Goal: Task Accomplishment & Management: Manage account settings

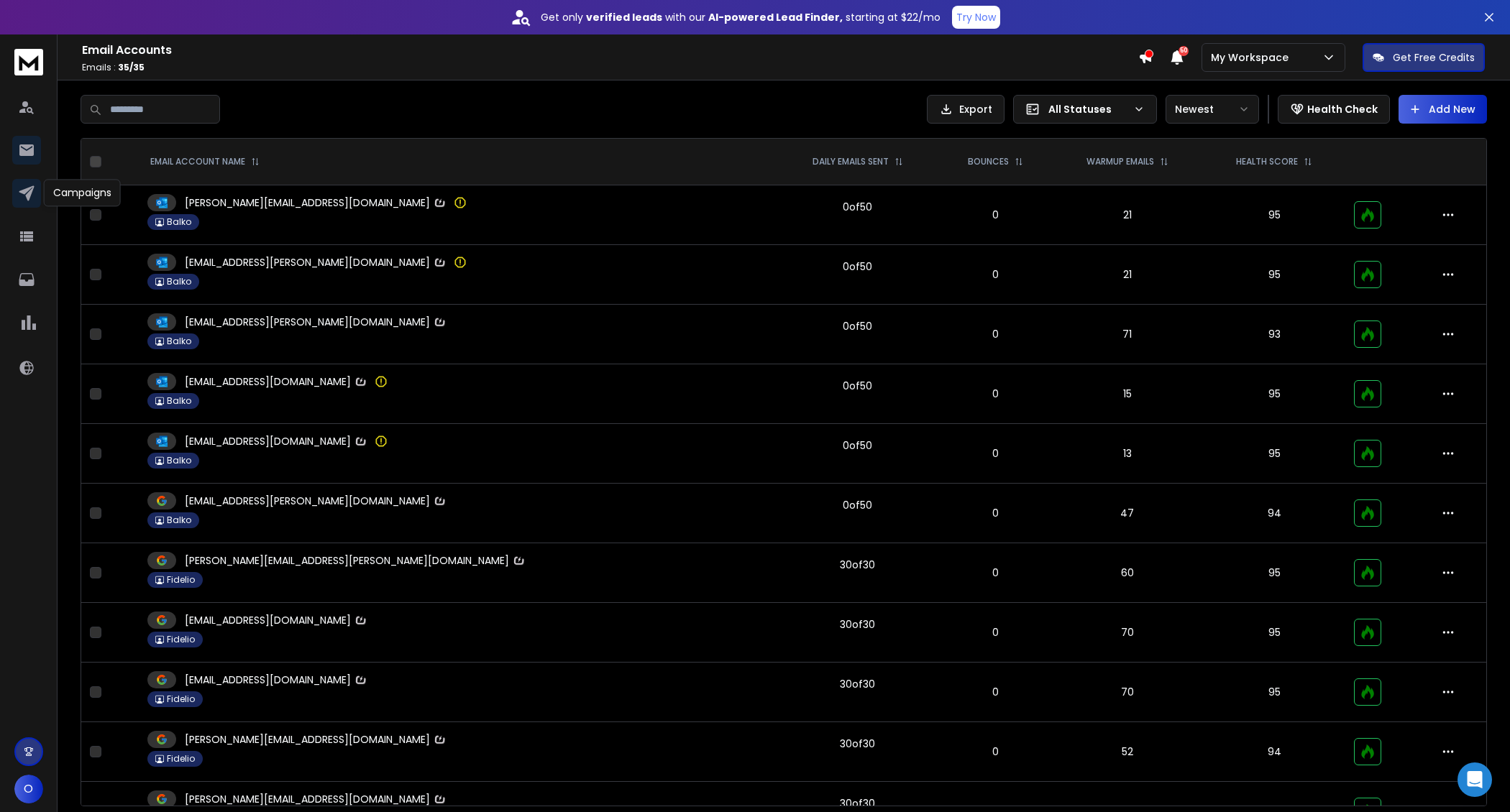
click at [29, 197] on icon at bounding box center [26, 194] width 15 height 15
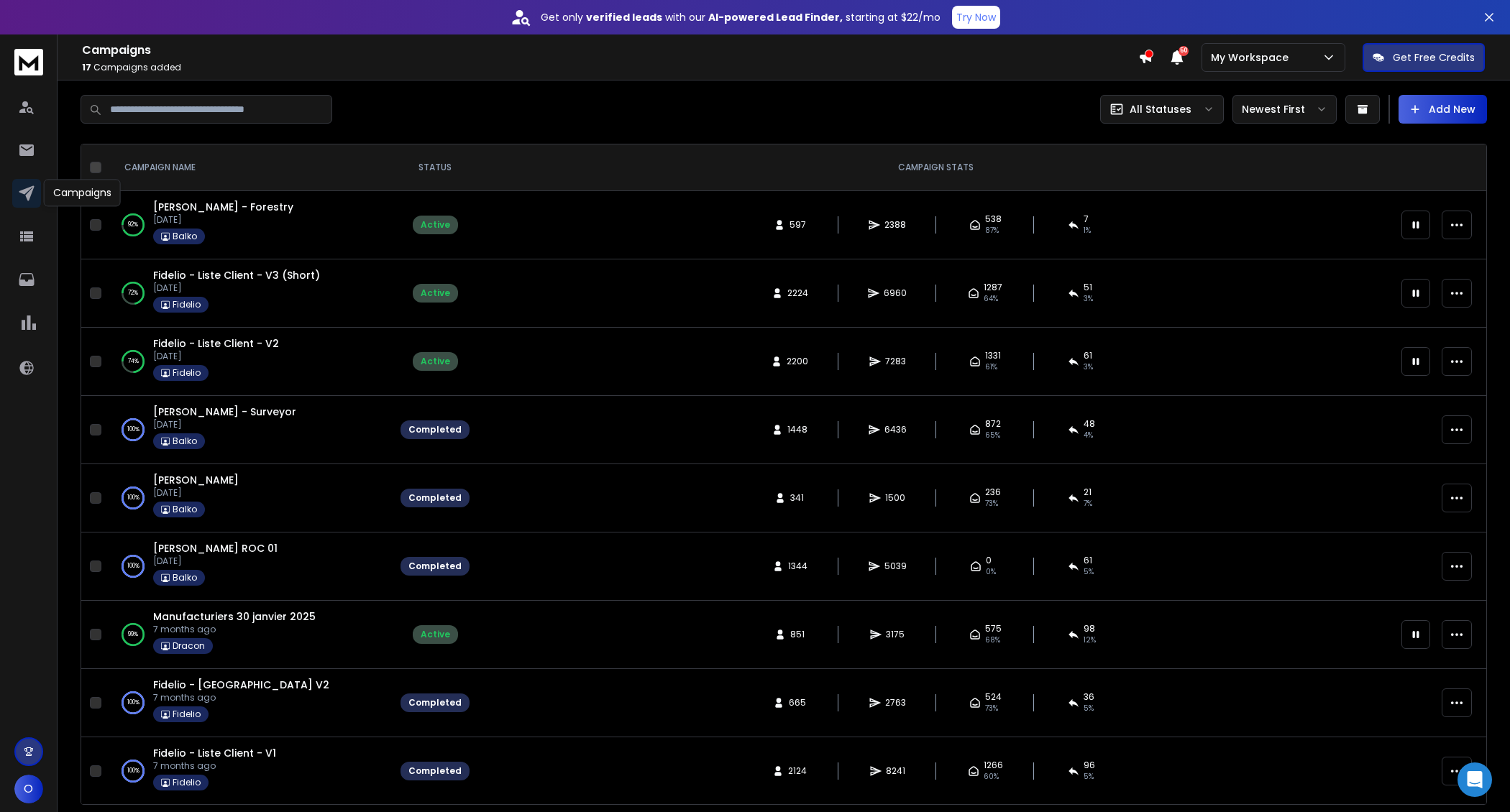
click at [229, 207] on span "Balko - Forestry" at bounding box center [223, 207] width 140 height 15
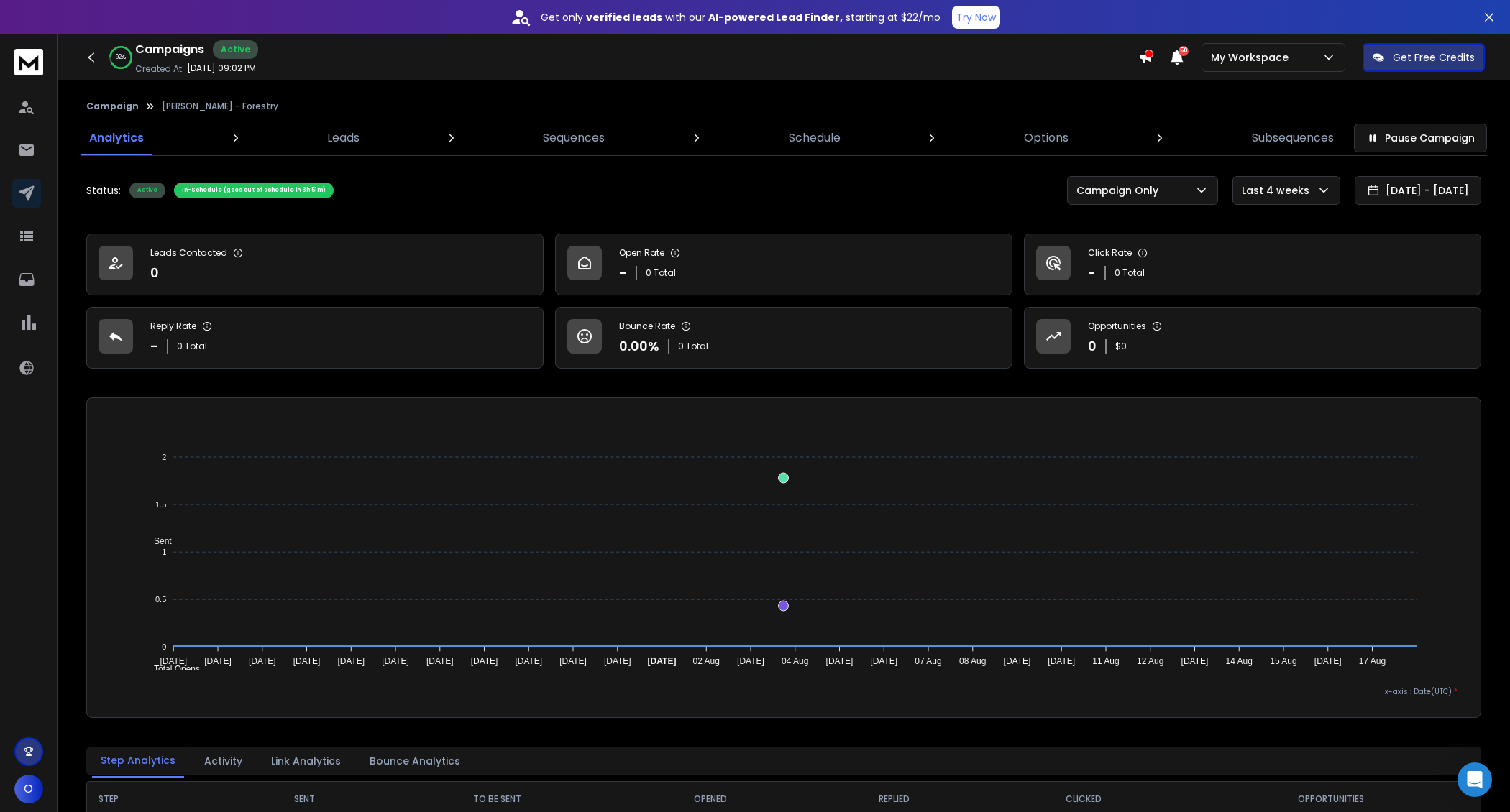
click at [369, 137] on div "Analytics Leads Sequences Schedule Options Subsequences" at bounding box center [712, 138] width 1262 height 35
click at [348, 136] on p "Leads" at bounding box center [344, 138] width 33 height 17
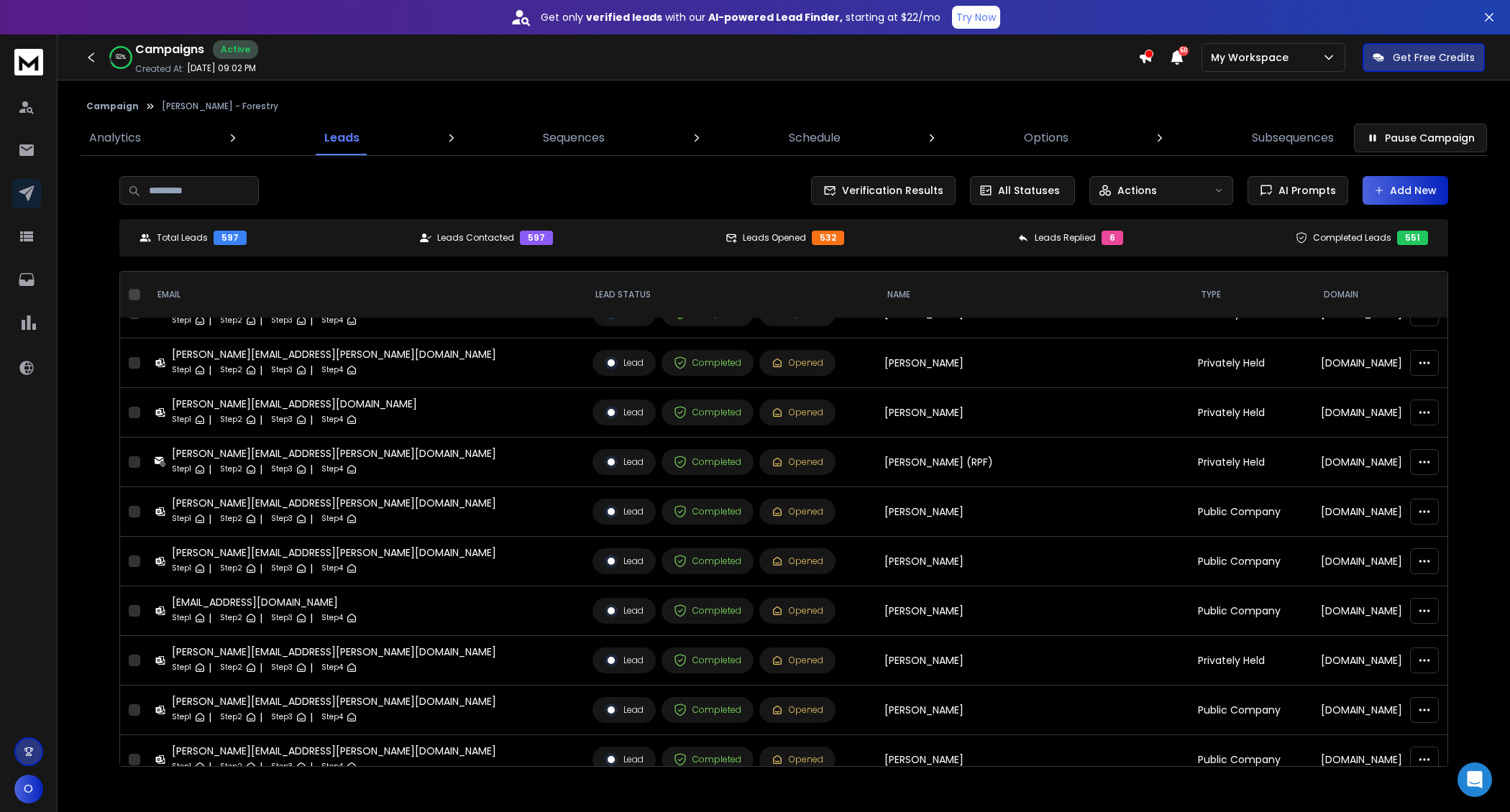
scroll to position [4493, 0]
click at [1042, 202] on button "All Statuses" at bounding box center [1023, 190] width 105 height 29
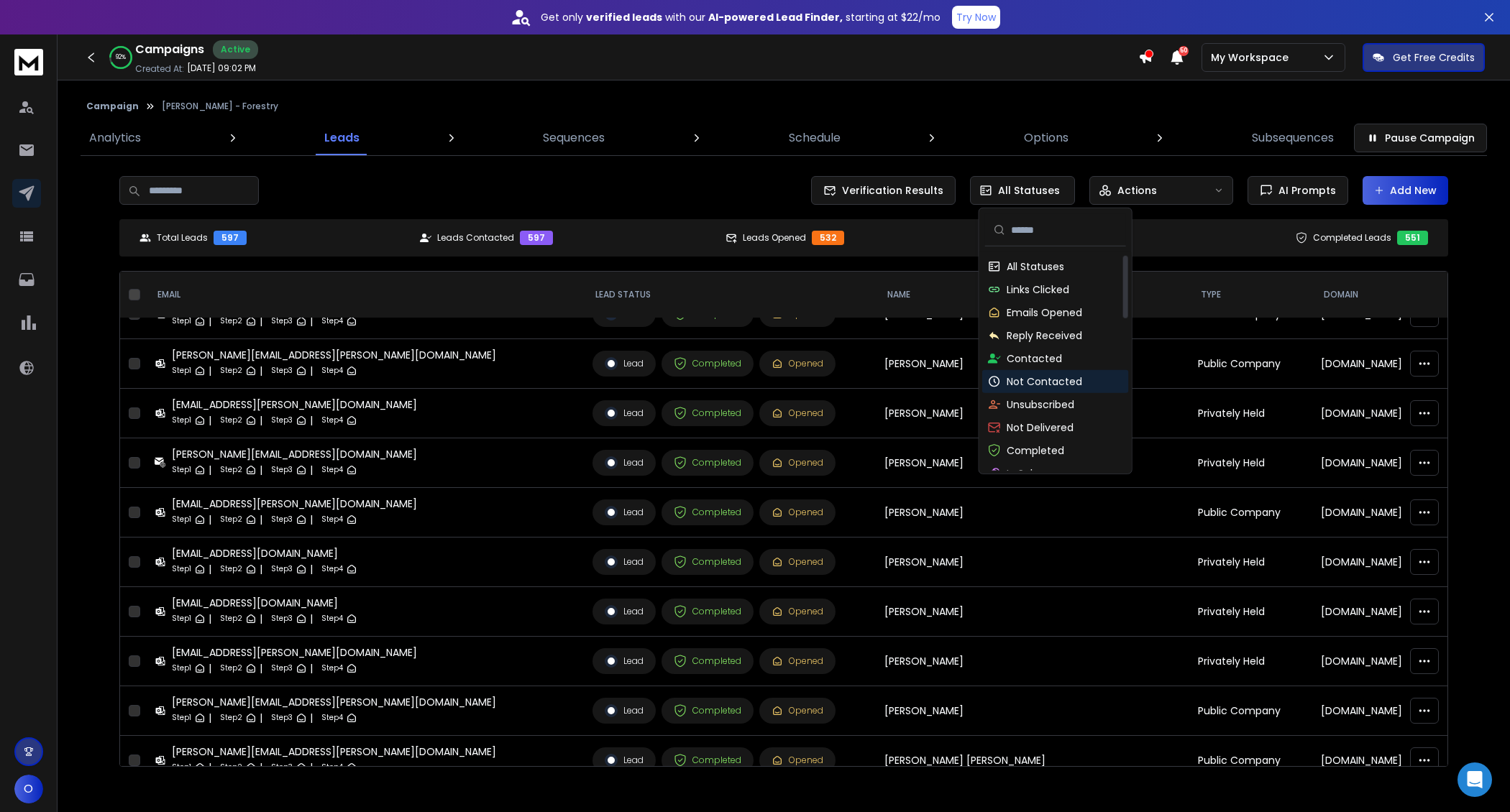
click at [1049, 383] on p "Not Contacted" at bounding box center [1045, 382] width 76 height 15
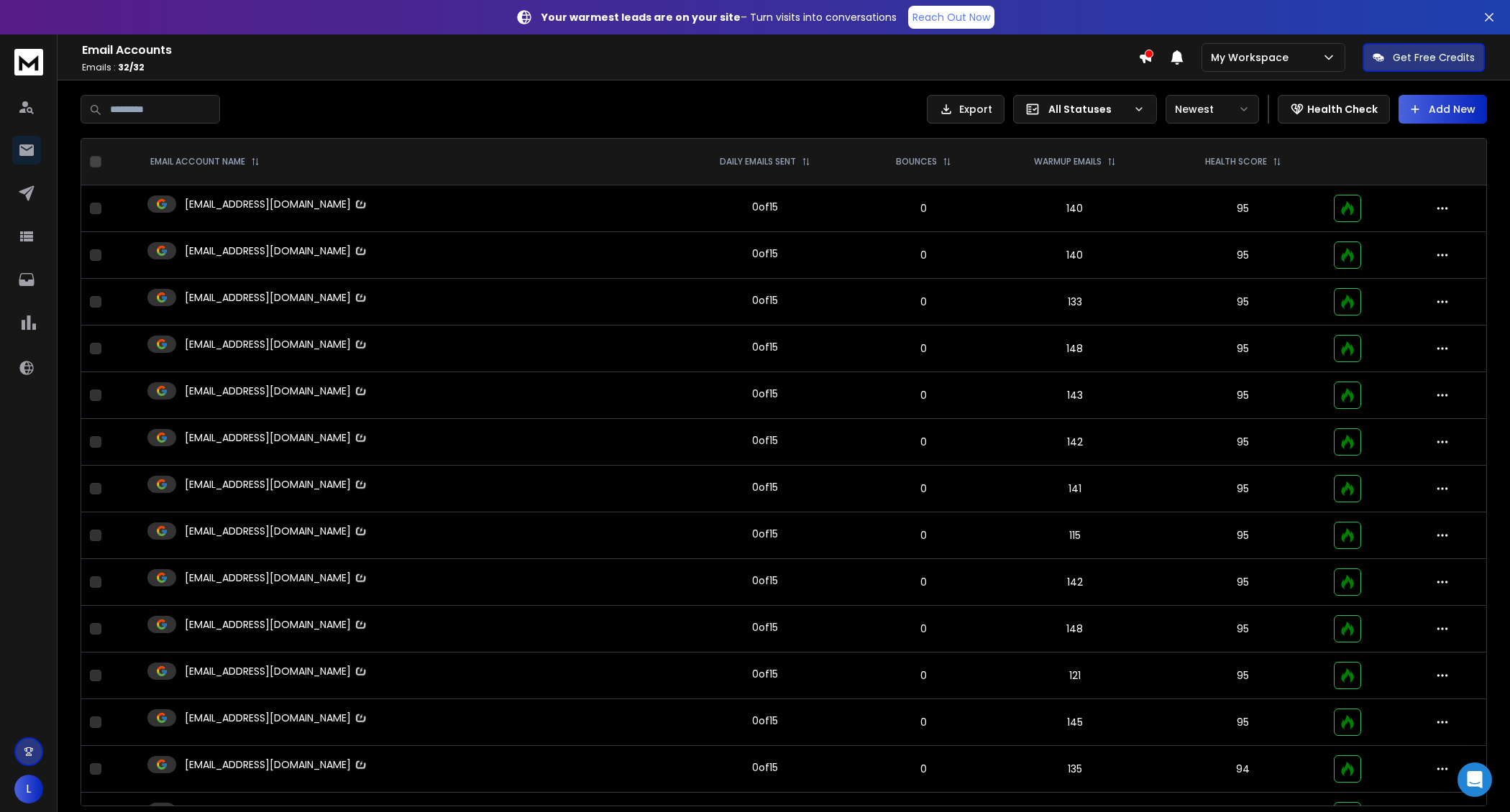
click at [267, 200] on p "marcmagg@getrobogrowth.com" at bounding box center [276, 204] width 184 height 15
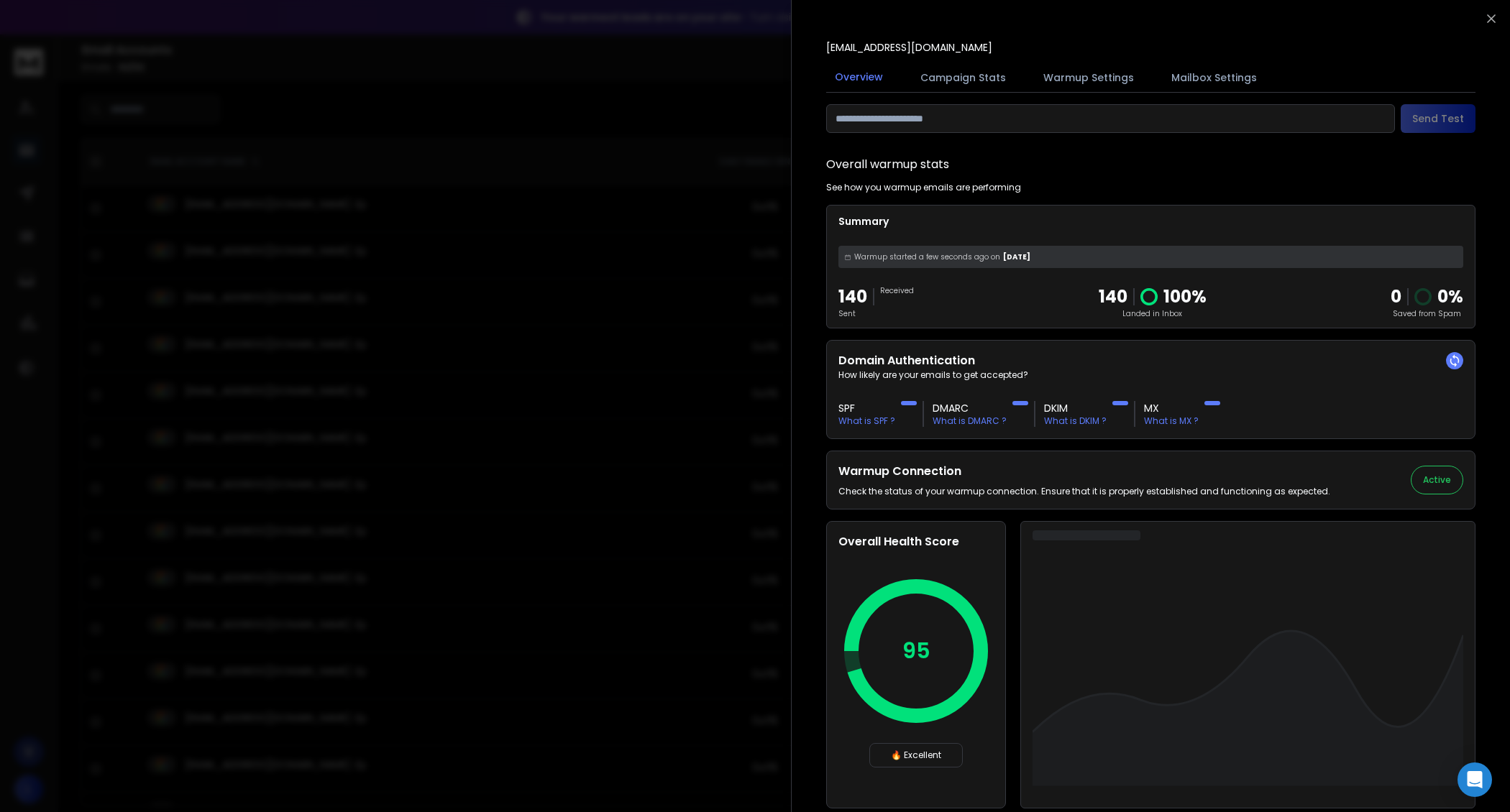
scroll to position [358, 0]
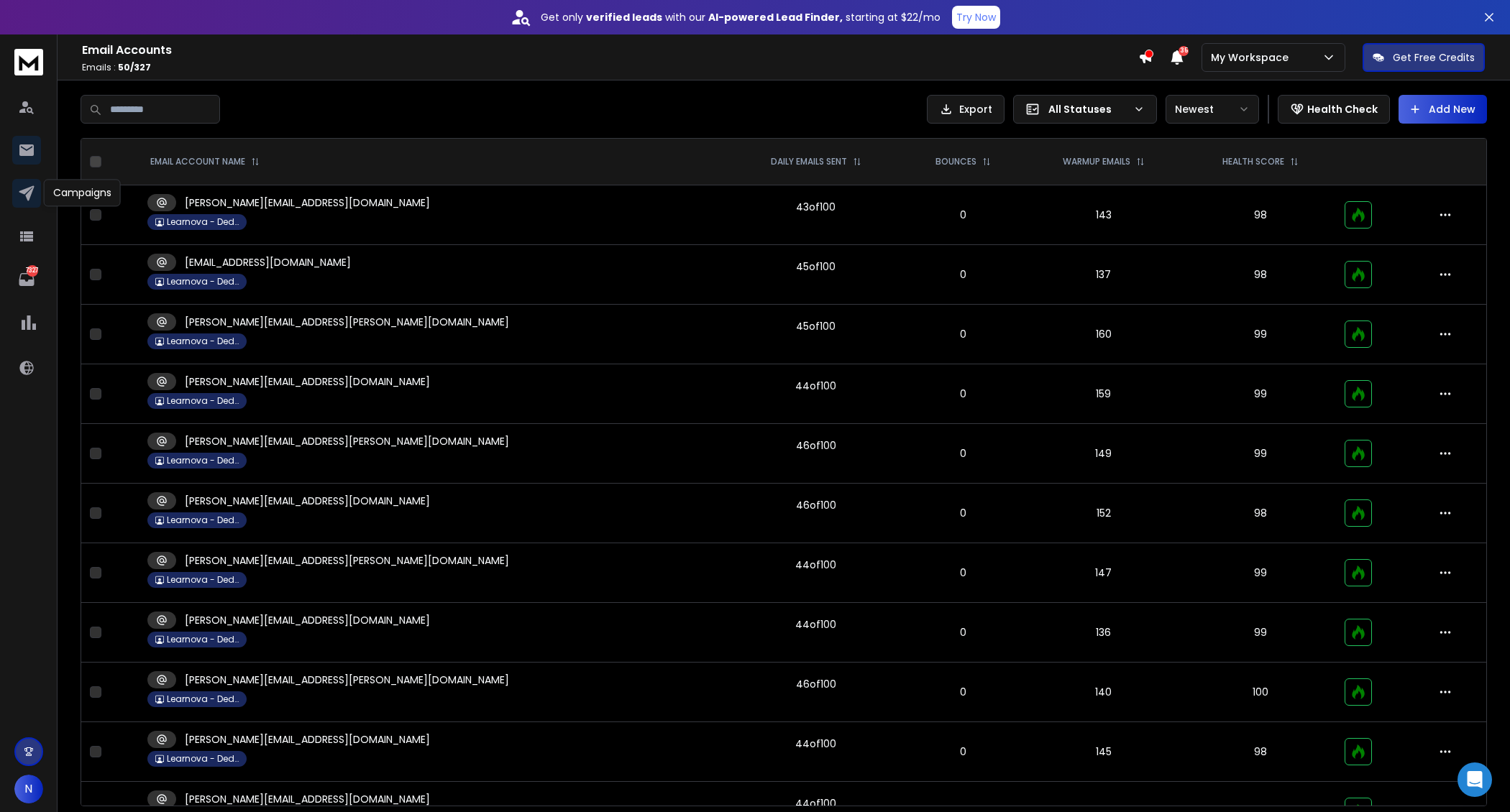
click at [29, 190] on icon at bounding box center [26, 194] width 17 height 17
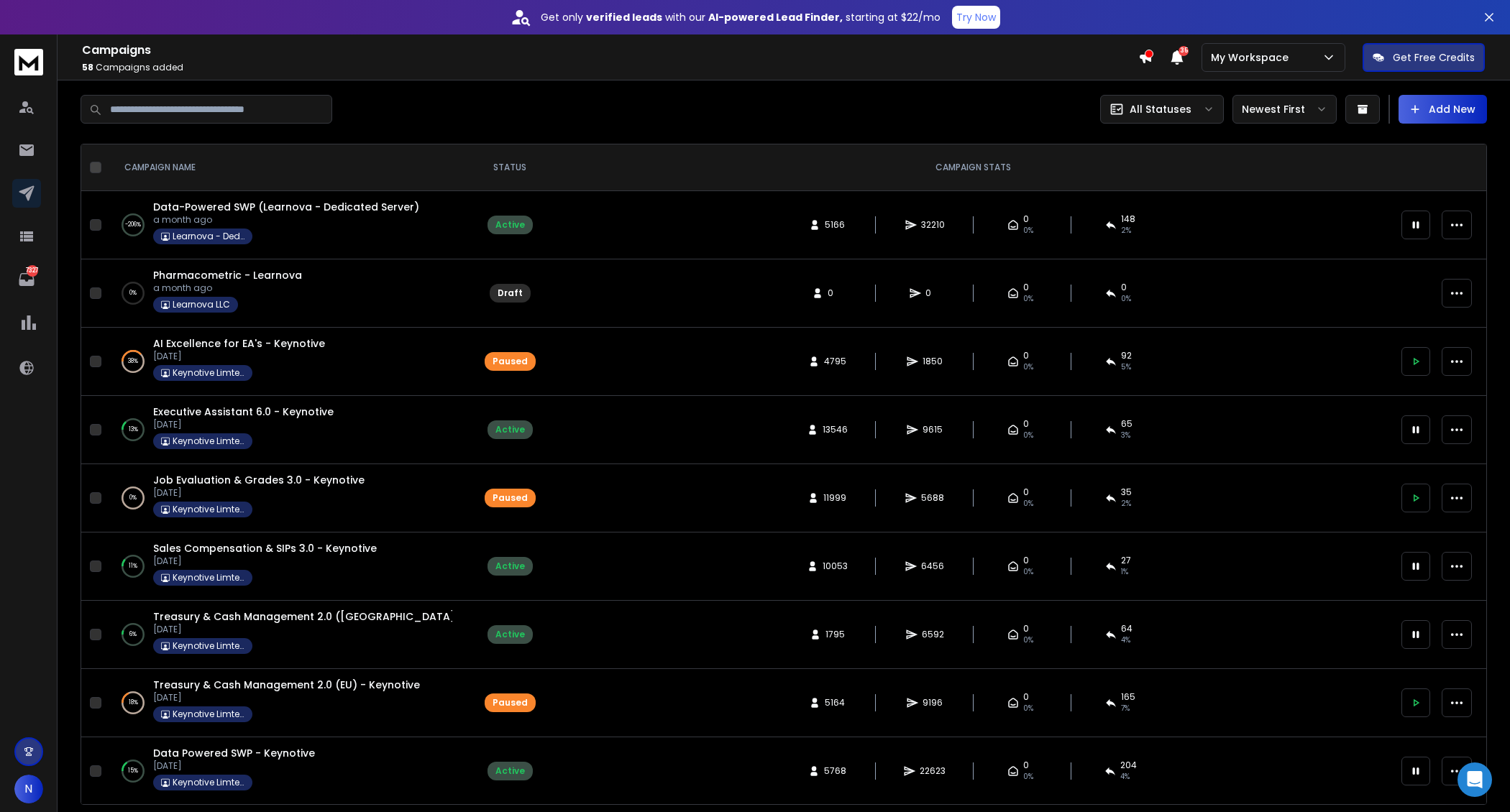
click at [409, 617] on span "Treasury & Cash Management 2.0 ([GEOGRAPHIC_DATA]) - Keynotive" at bounding box center [338, 617] width 369 height 15
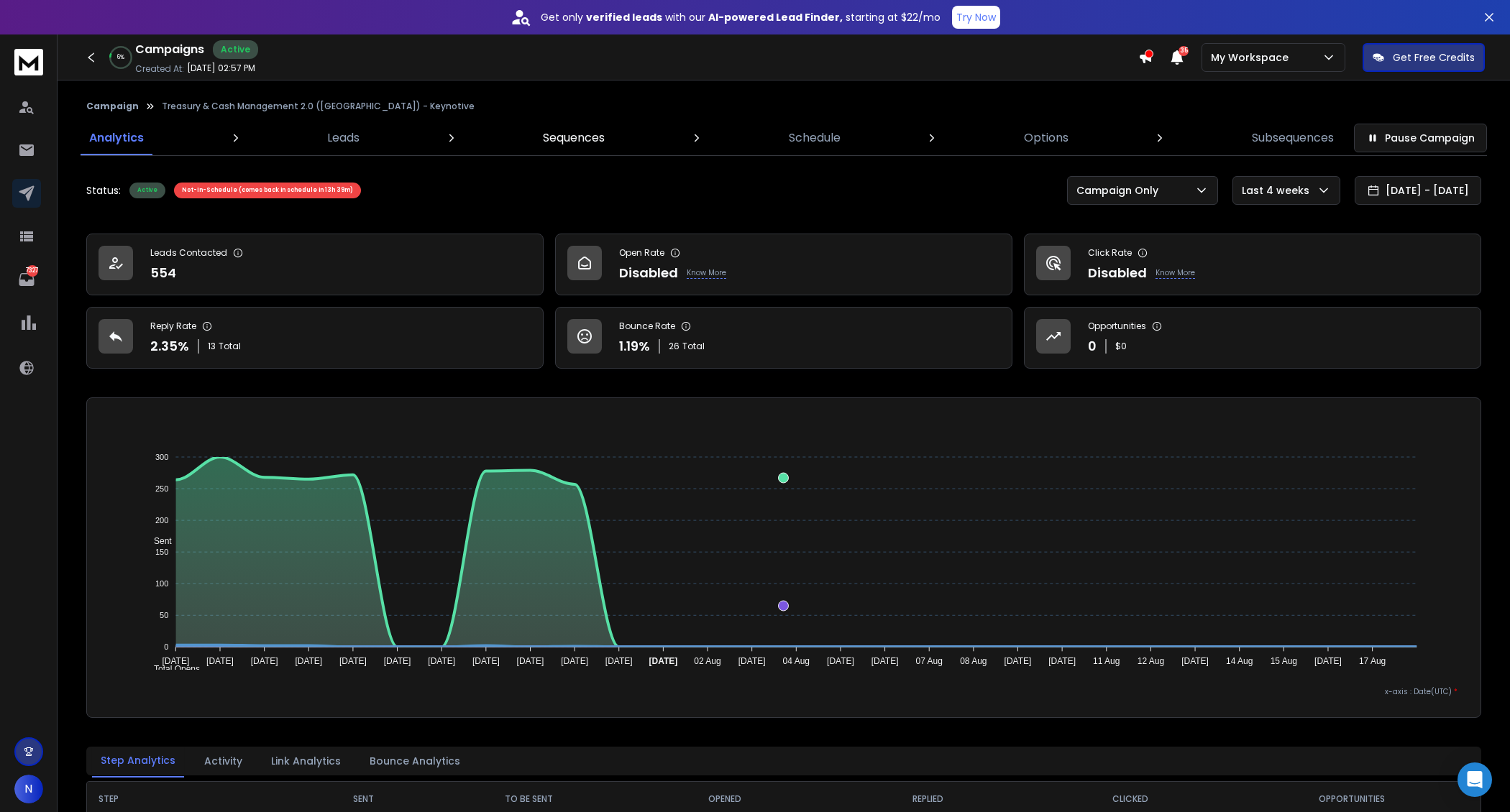
click at [560, 138] on p "Sequences" at bounding box center [574, 138] width 62 height 17
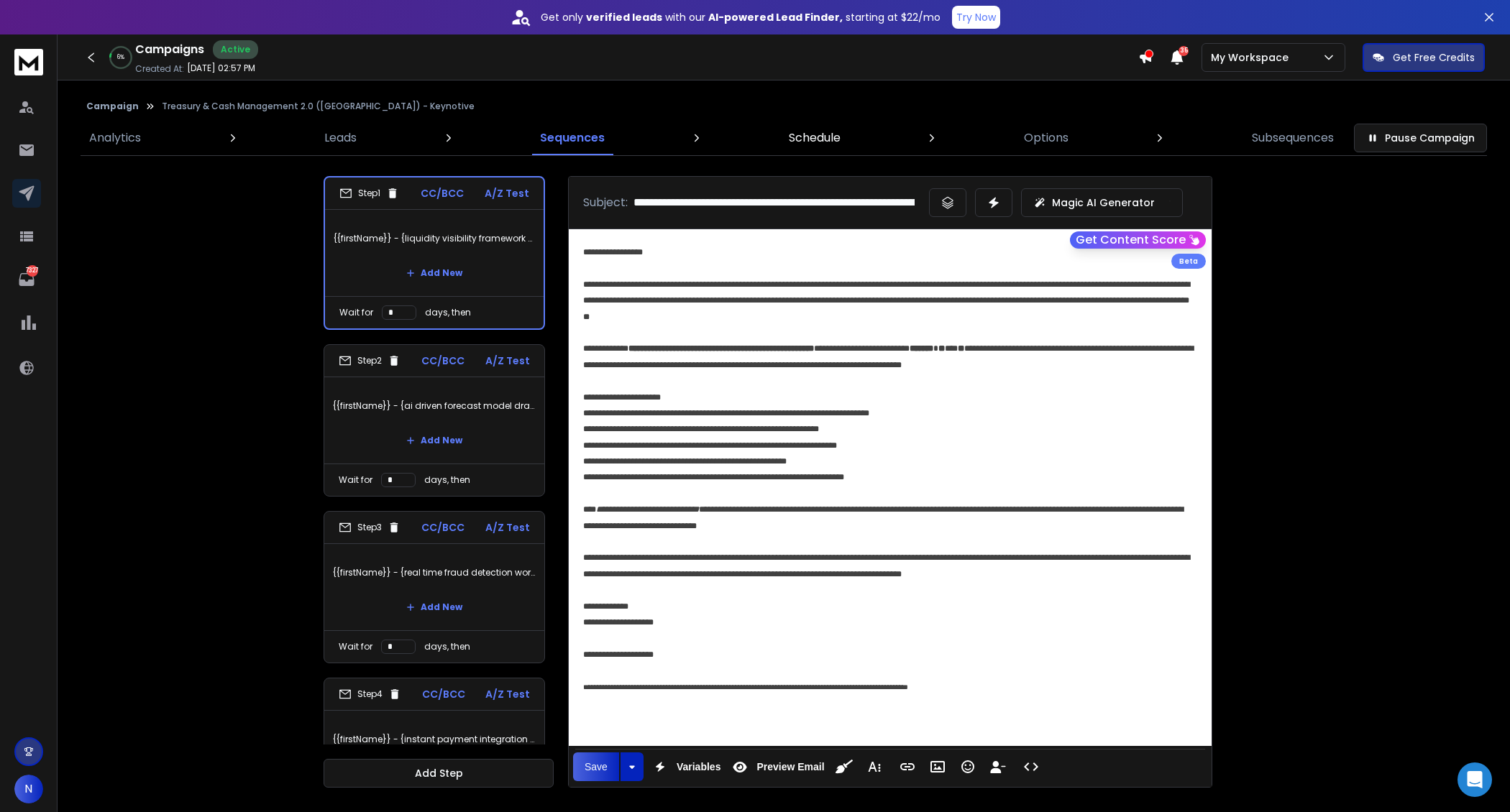
click at [810, 136] on p "Schedule" at bounding box center [815, 138] width 52 height 17
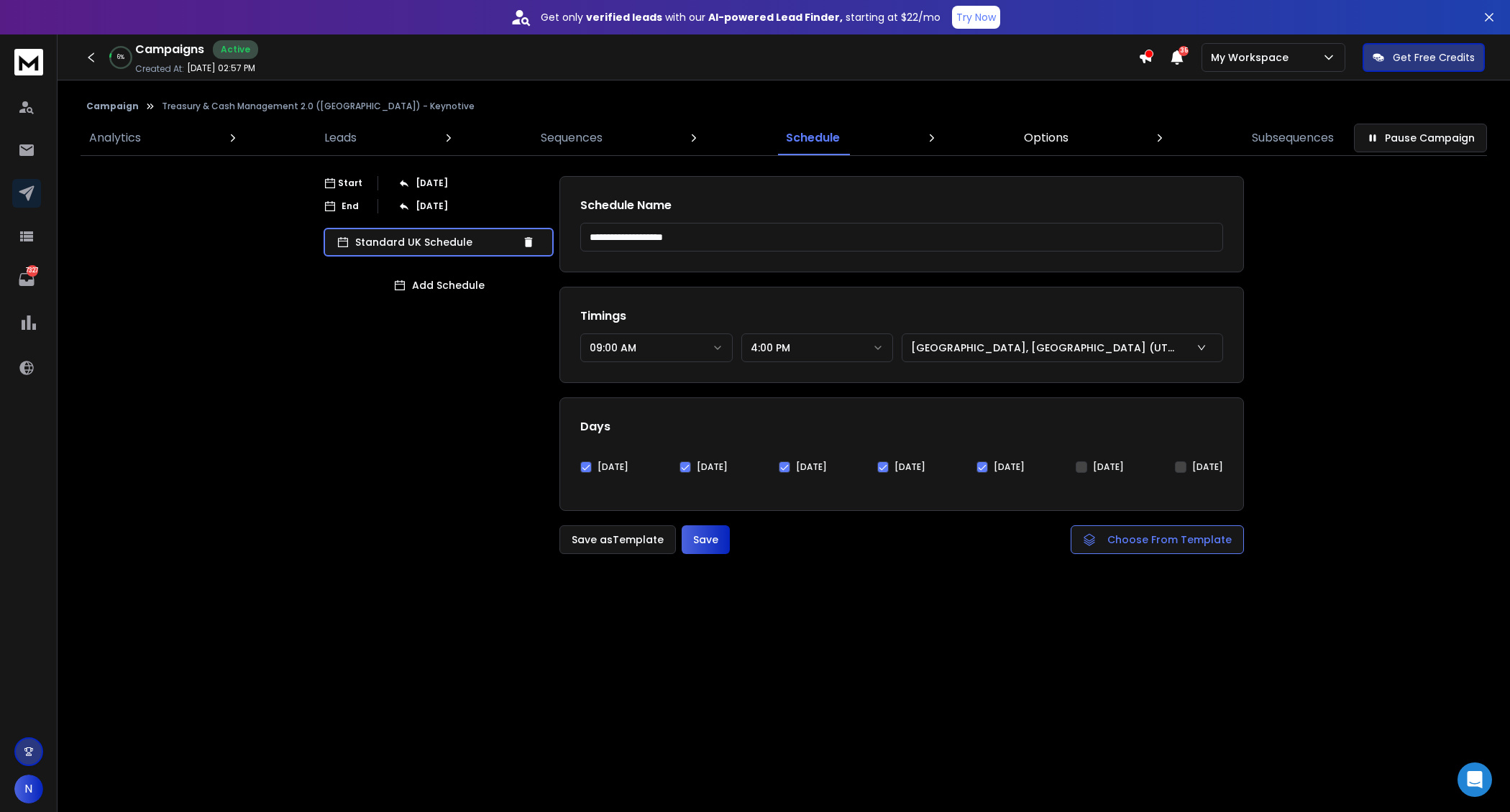
click at [1047, 127] on link "Options" at bounding box center [1046, 138] width 62 height 35
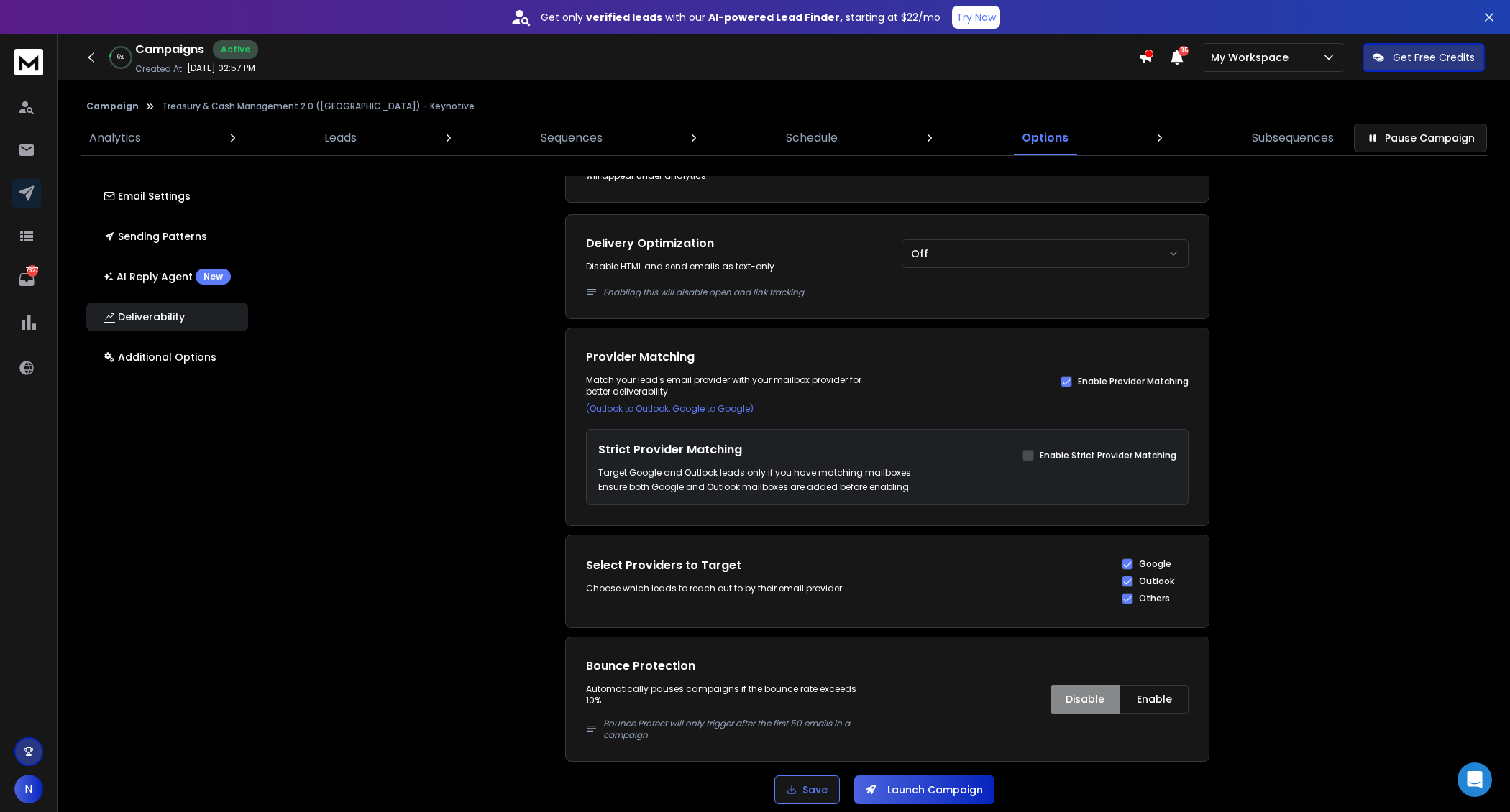
scroll to position [1715, 0]
click at [298, 139] on div "Analytics Leads Sequences Schedule Options Subsequences" at bounding box center [712, 138] width 1262 height 35
click at [328, 139] on p "Leads" at bounding box center [341, 138] width 33 height 17
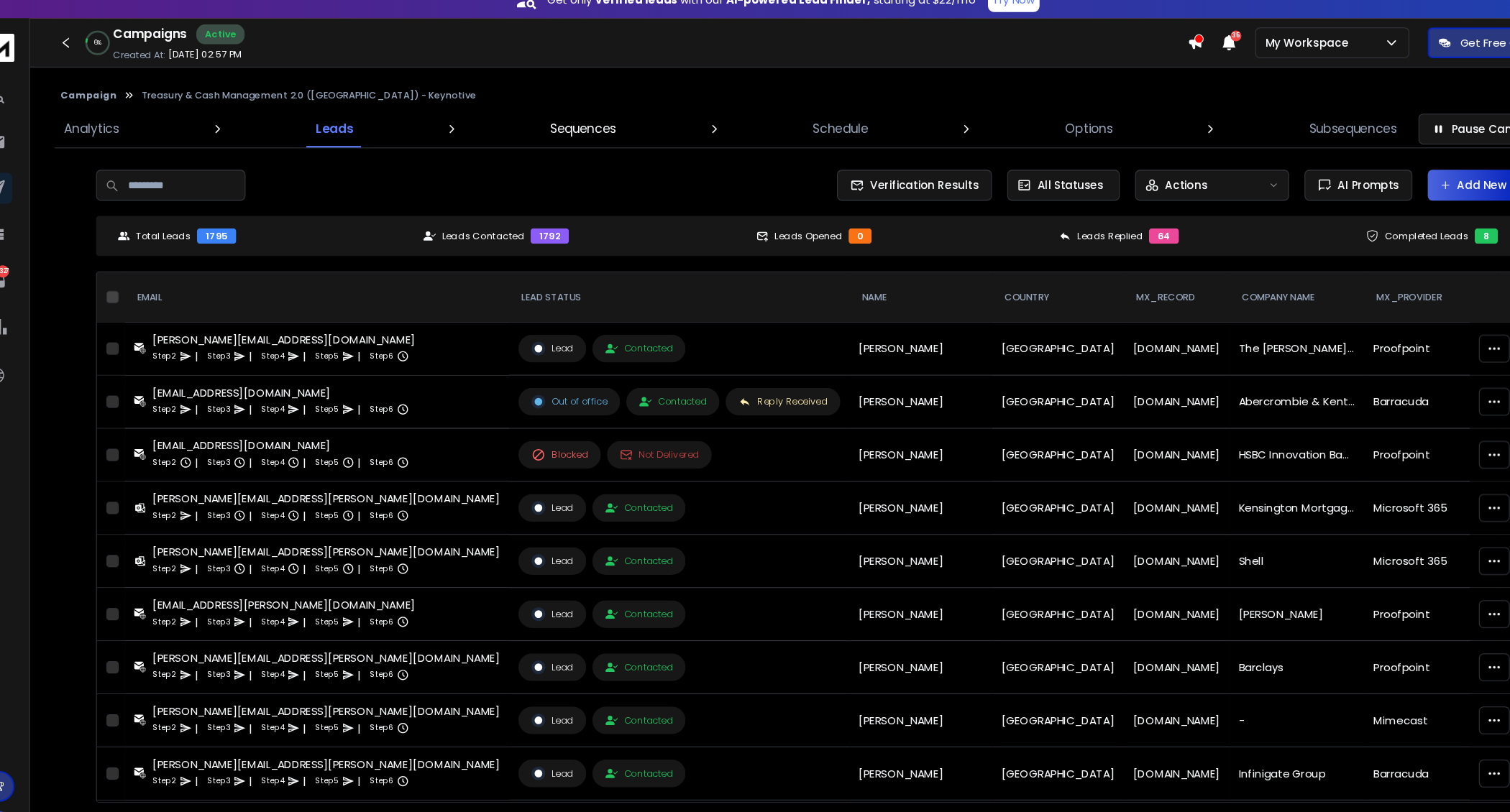
click at [592, 145] on p "Sequences" at bounding box center [574, 138] width 62 height 17
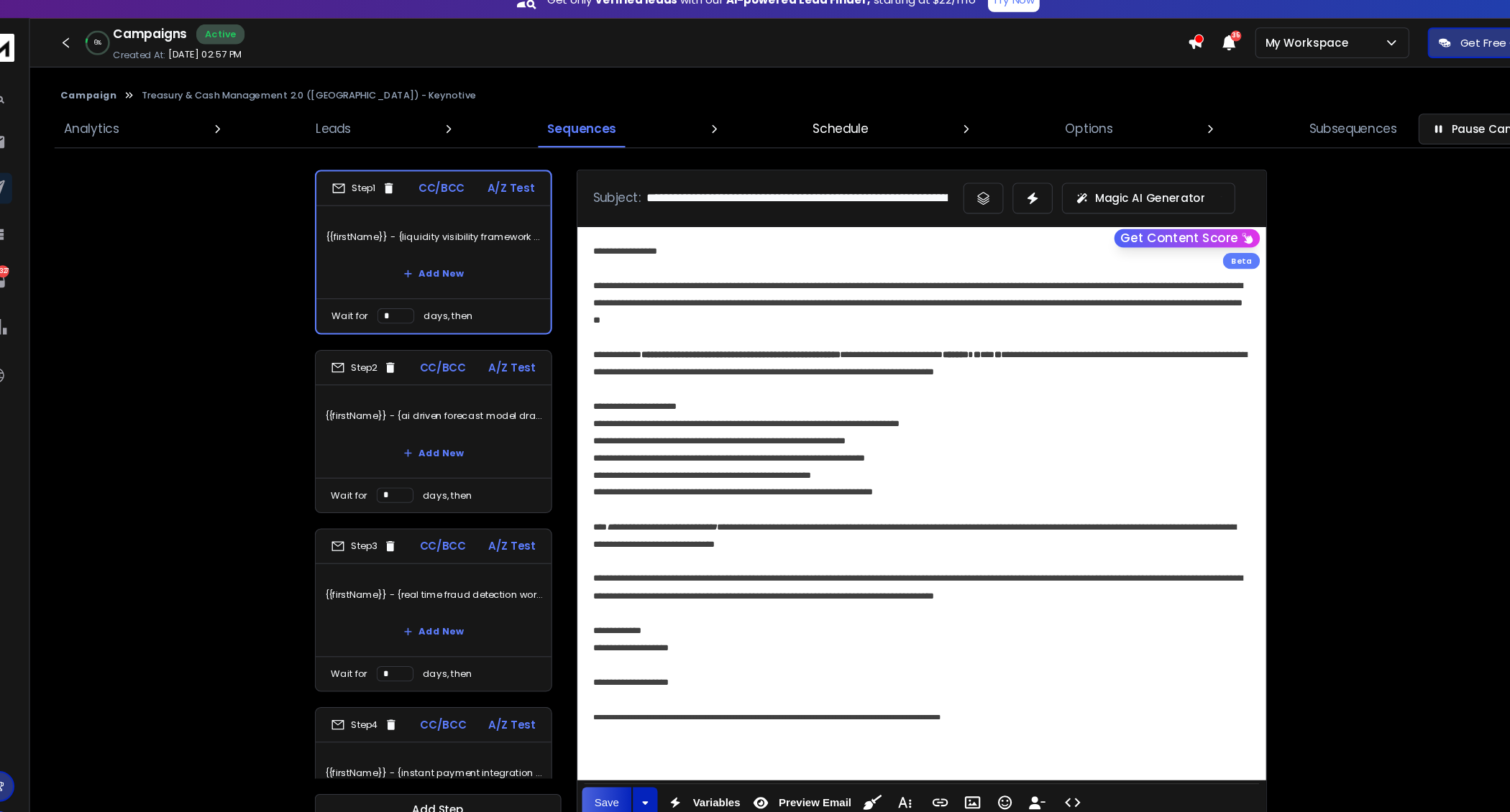
click at [838, 146] on link "Schedule" at bounding box center [815, 138] width 69 height 35
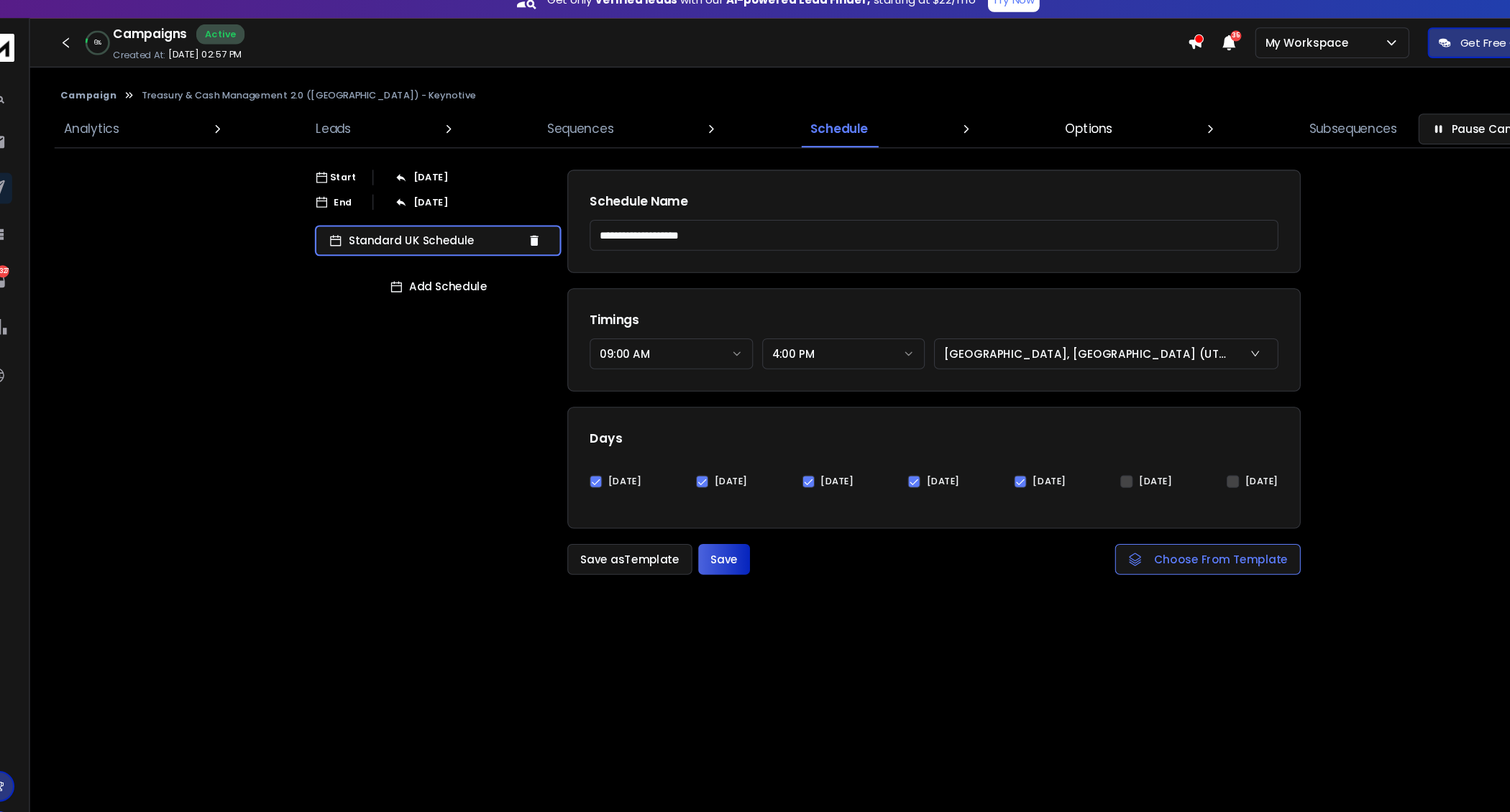
click at [1041, 125] on link "Options" at bounding box center [1046, 138] width 62 height 35
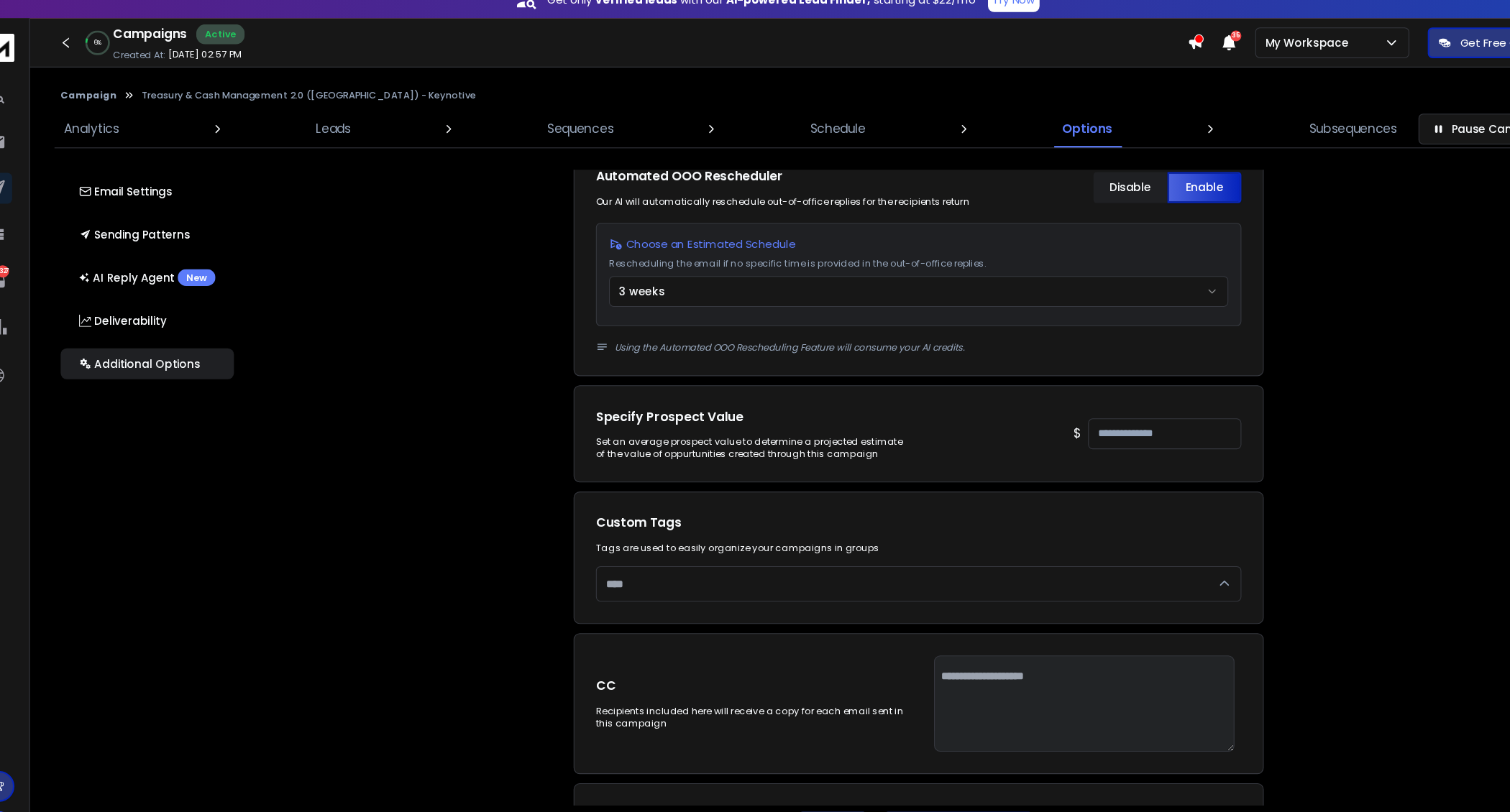
scroll to position [2680, 0]
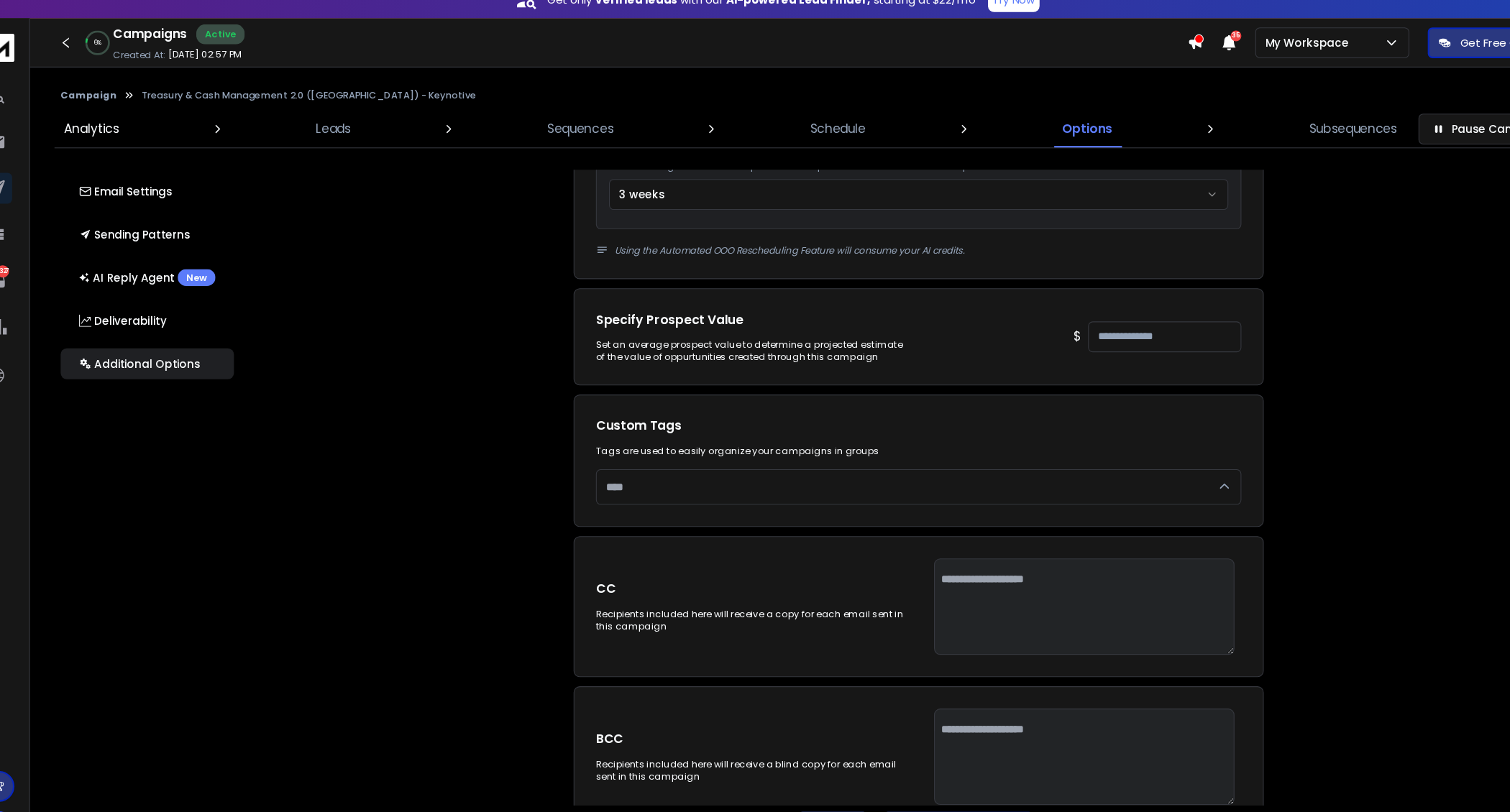
click at [112, 142] on p "Analytics" at bounding box center [115, 138] width 52 height 17
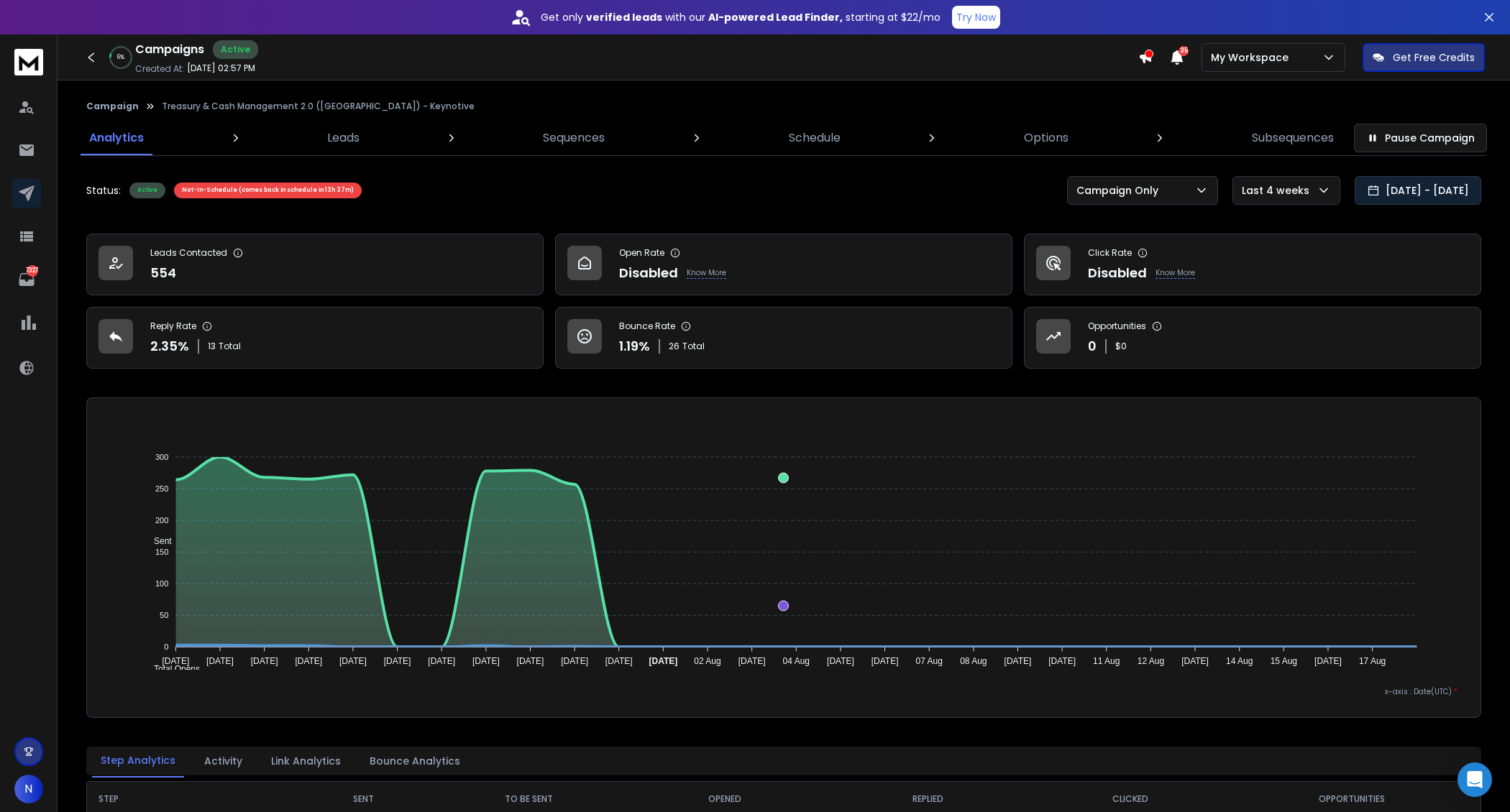
click at [1392, 197] on button "[DATE] - [DATE]" at bounding box center [1418, 190] width 126 height 29
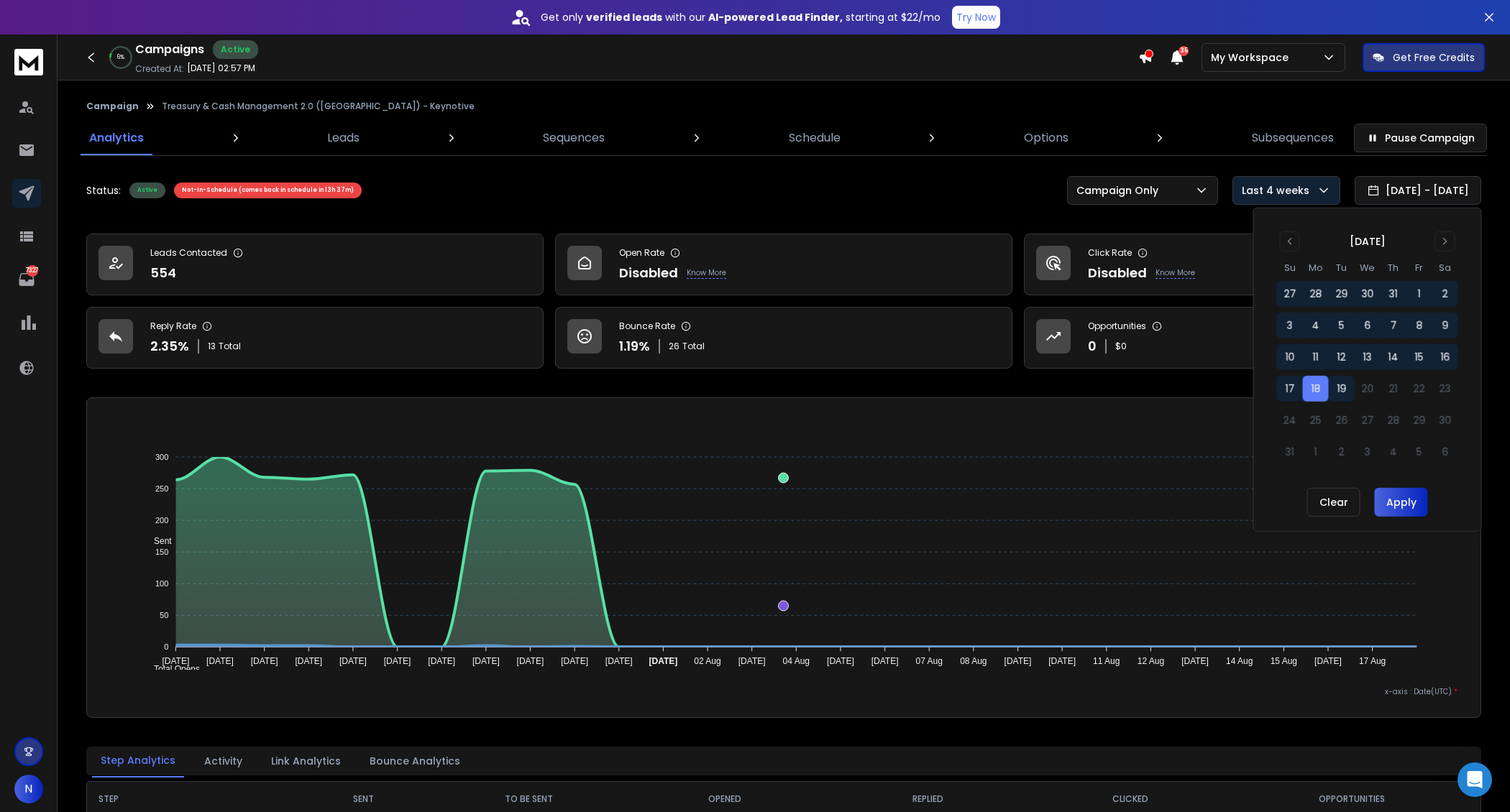
click at [1245, 185] on p "Last 4 weeks" at bounding box center [1278, 190] width 74 height 15
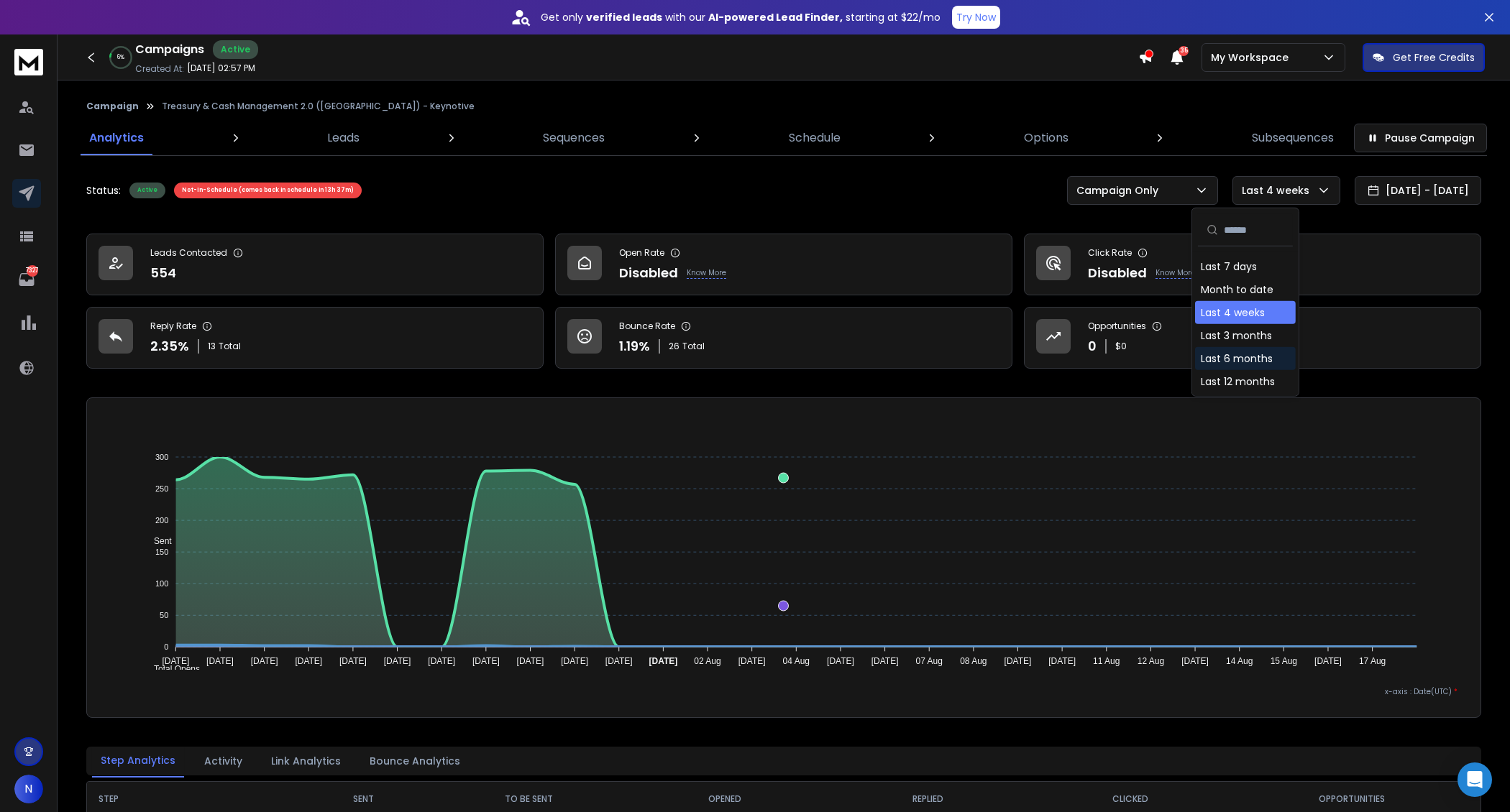
click at [1263, 362] on div "Last 6 months" at bounding box center [1237, 358] width 72 height 15
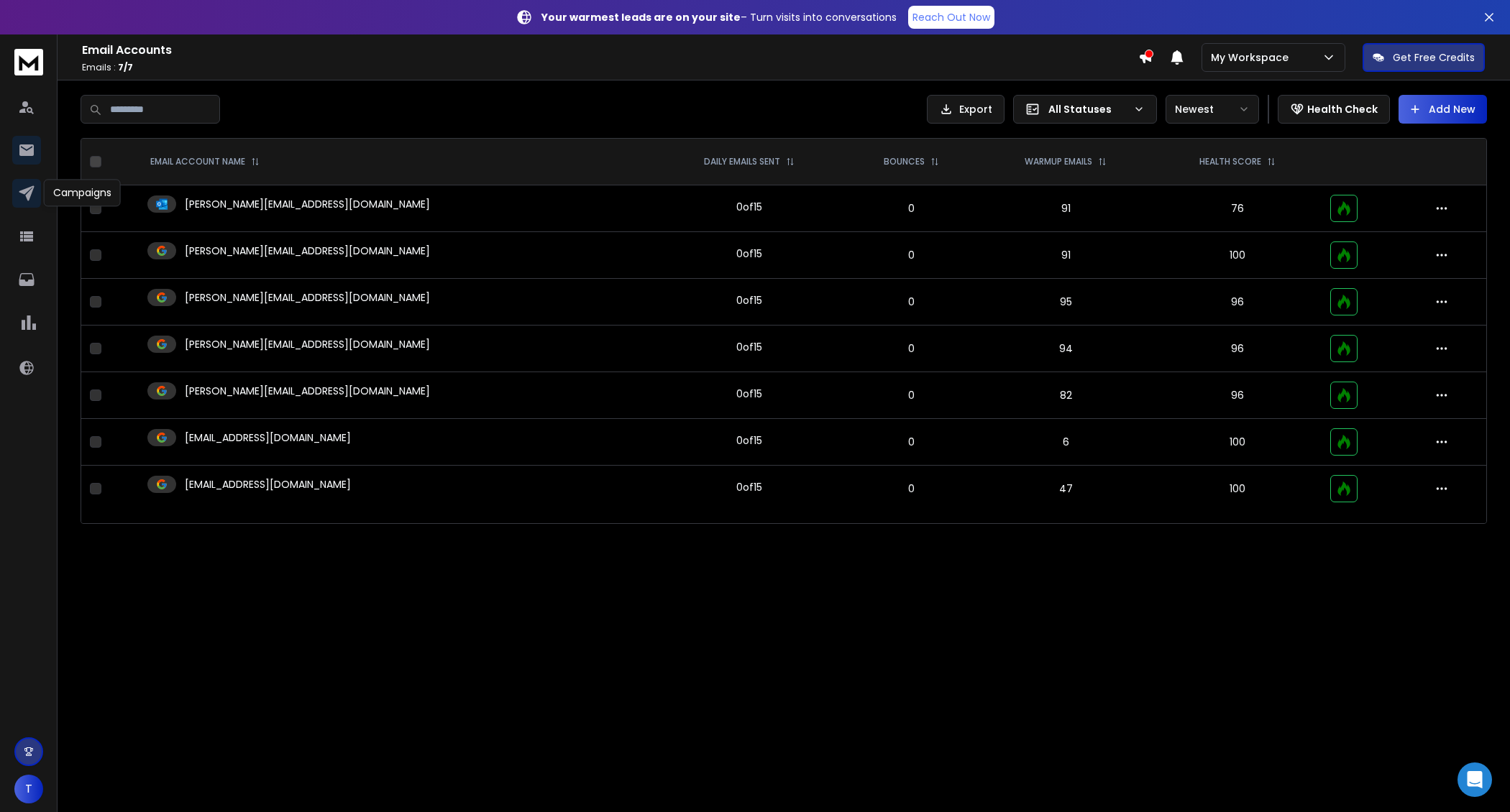
click at [32, 194] on icon at bounding box center [26, 194] width 17 height 17
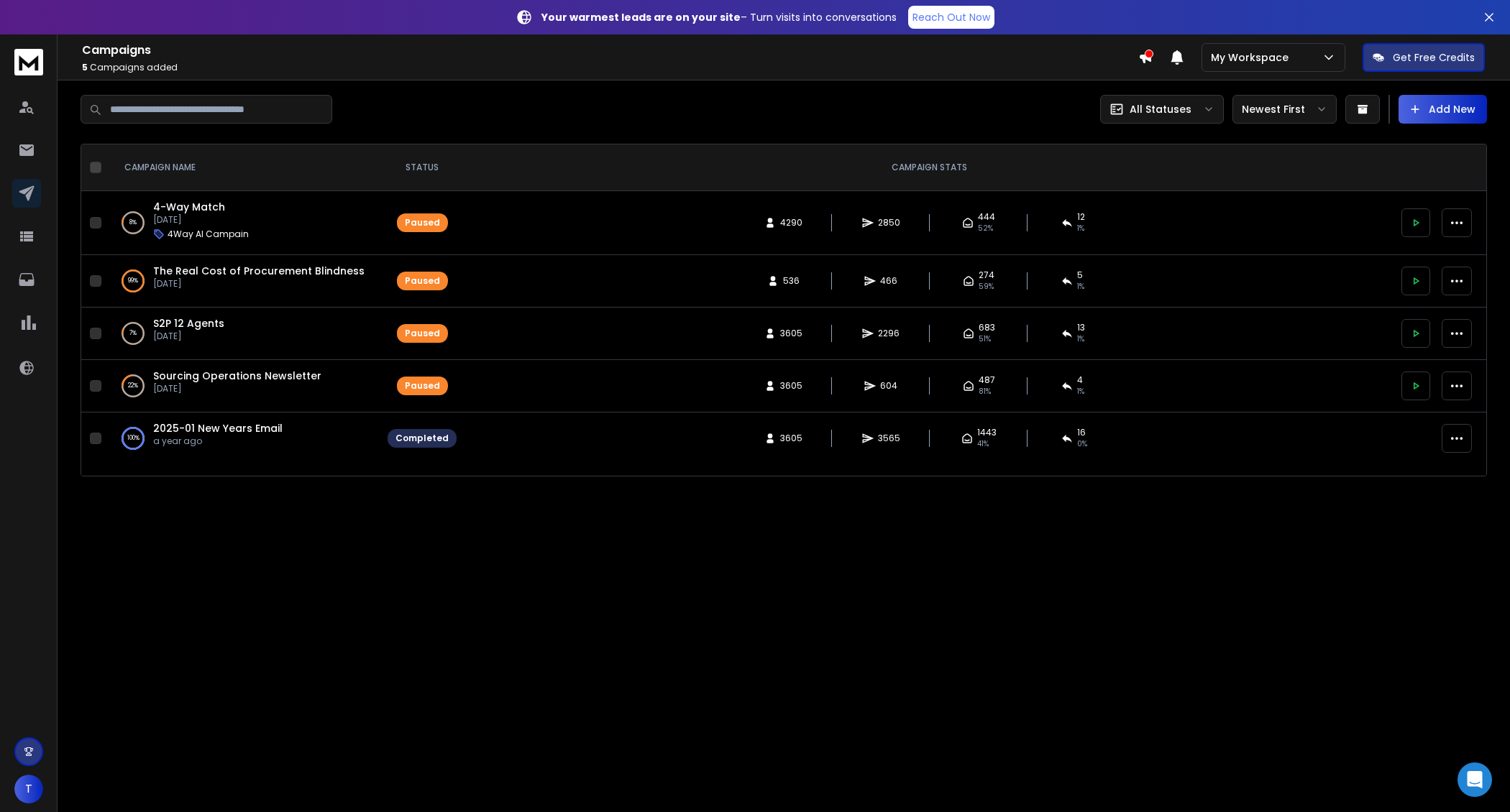
click at [218, 344] on div "S2P 12 Agents 4 months ago" at bounding box center [189, 334] width 71 height 35
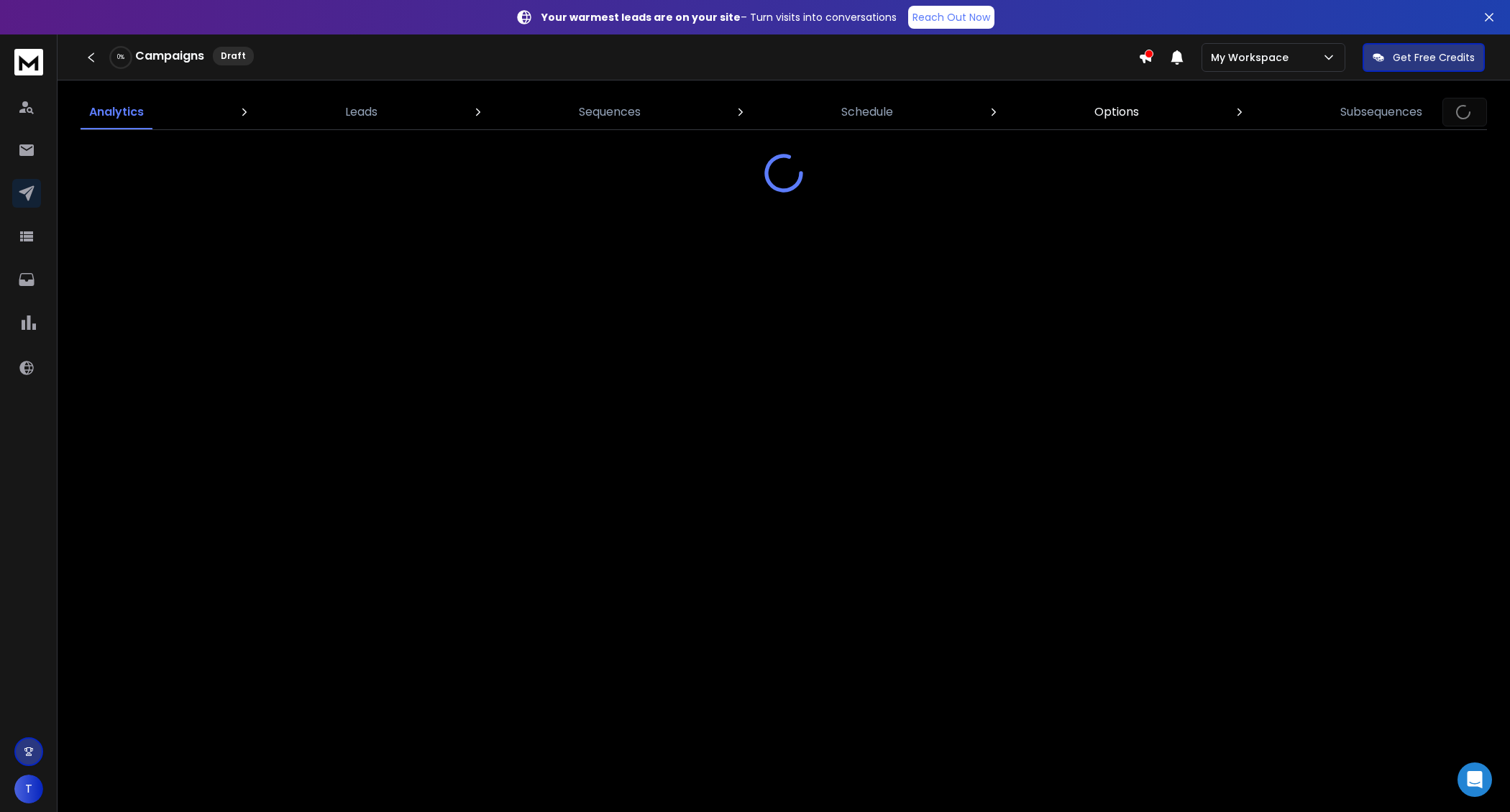
click at [1117, 95] on link "Options" at bounding box center [1117, 112] width 62 height 35
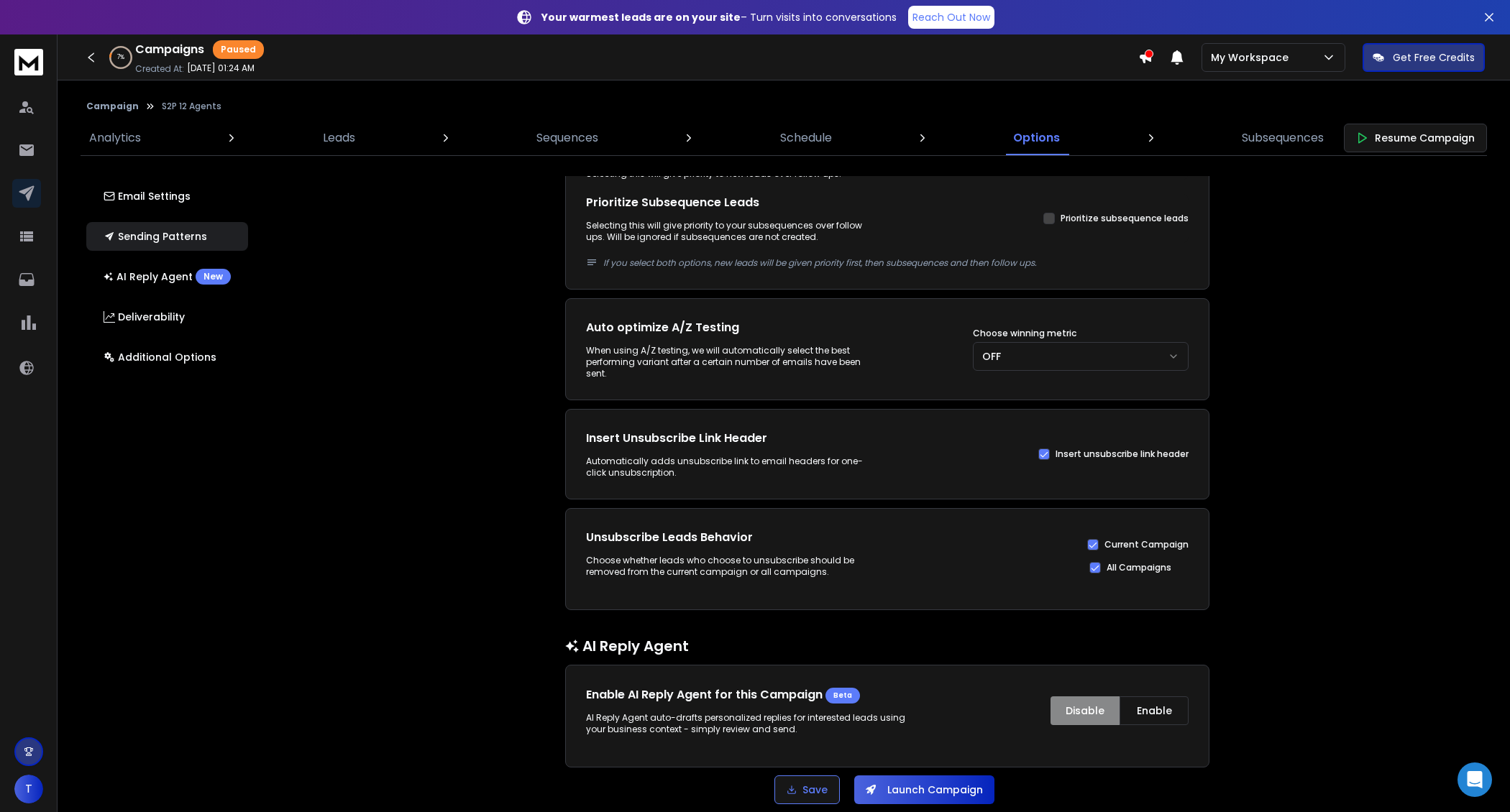
scroll to position [677, 0]
